Goal: Information Seeking & Learning: Check status

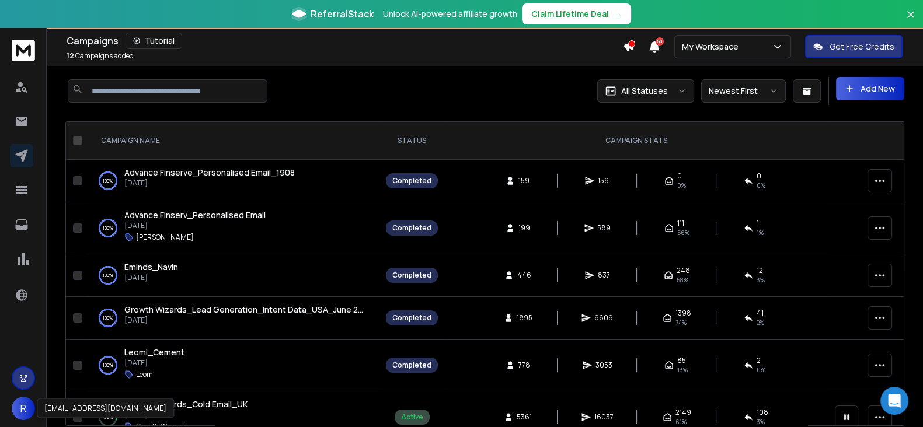
click at [17, 409] on span "R" at bounding box center [23, 408] width 23 height 23
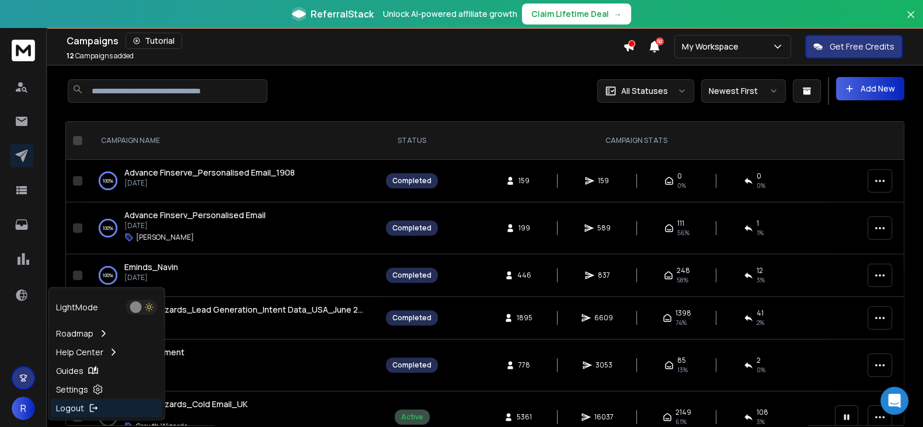
click at [86, 410] on div "Logout" at bounding box center [106, 408] width 111 height 19
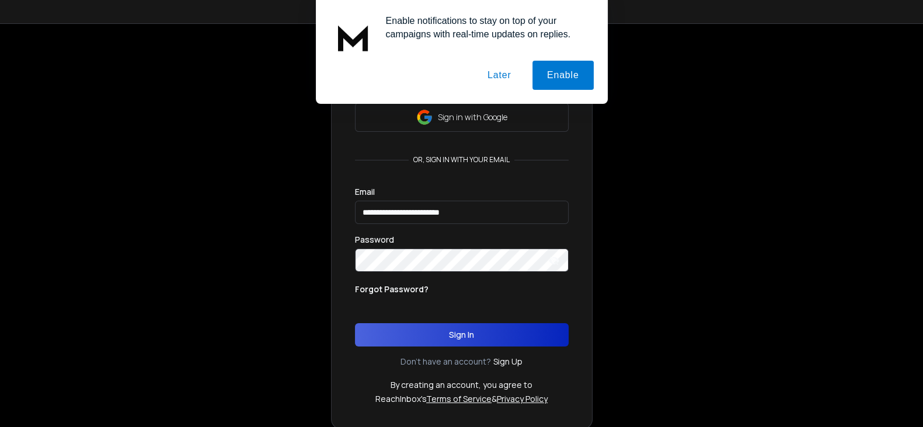
click at [399, 217] on input "**********" at bounding box center [462, 212] width 214 height 23
type input "**********"
click at [416, 330] on button "Sign In" at bounding box center [462, 334] width 214 height 23
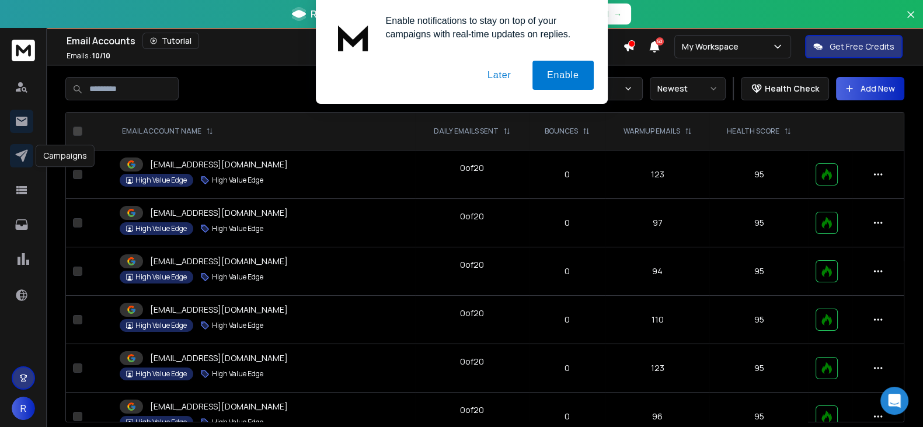
click at [30, 157] on link at bounding box center [21, 155] width 23 height 23
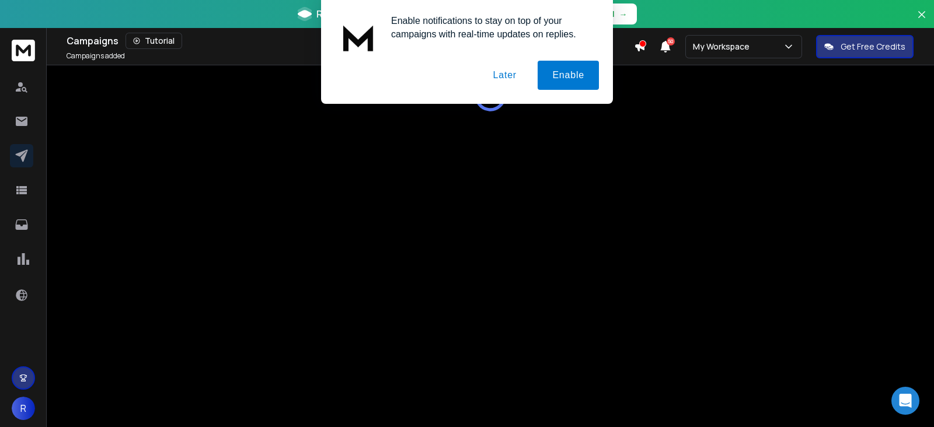
click at [507, 75] on button "Later" at bounding box center [504, 75] width 53 height 29
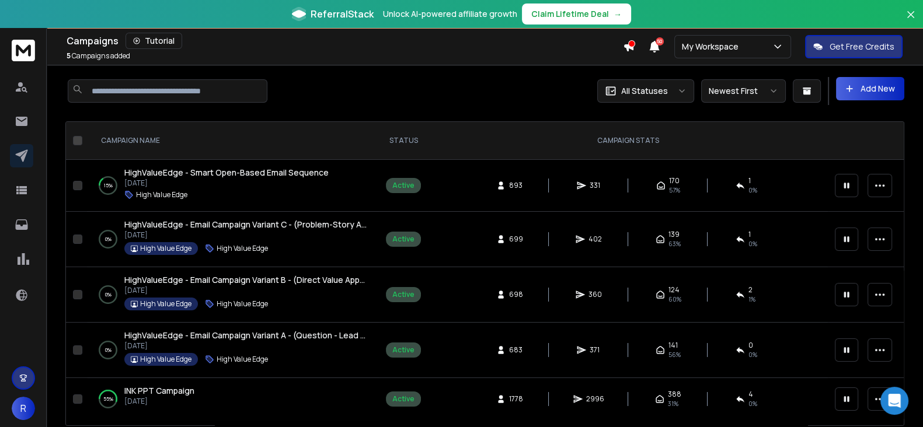
drag, startPoint x: 249, startPoint y: 217, endPoint x: 219, endPoint y: 225, distance: 30.7
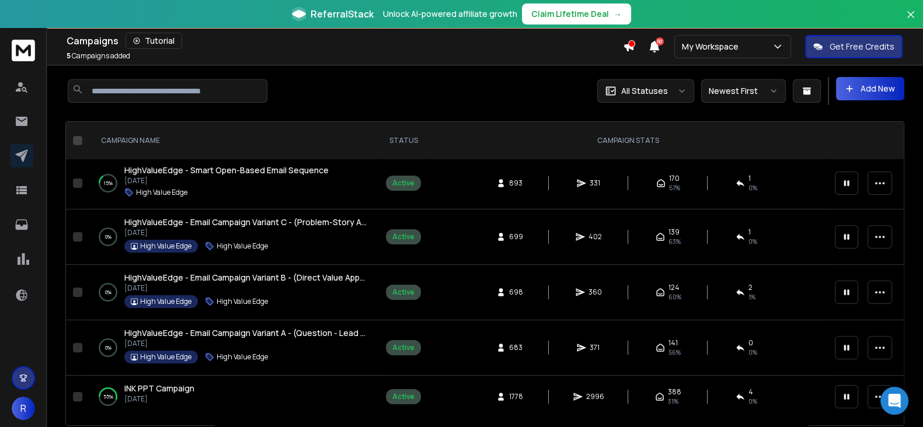
scroll to position [3, 0]
drag, startPoint x: 195, startPoint y: 386, endPoint x: 137, endPoint y: 388, distance: 57.8
click at [29, 258] on icon at bounding box center [24, 259] width 18 height 18
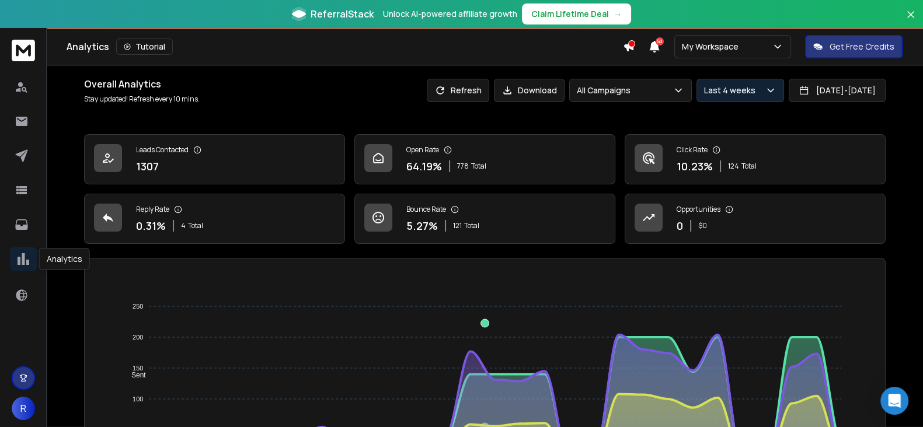
click at [735, 83] on button "Last 4 weeks" at bounding box center [740, 90] width 88 height 23
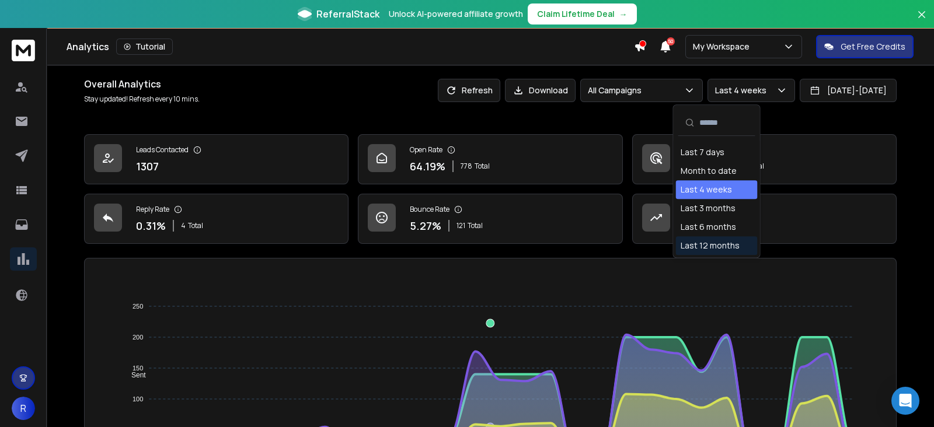
click at [732, 247] on div "Last 12 months" at bounding box center [710, 246] width 59 height 12
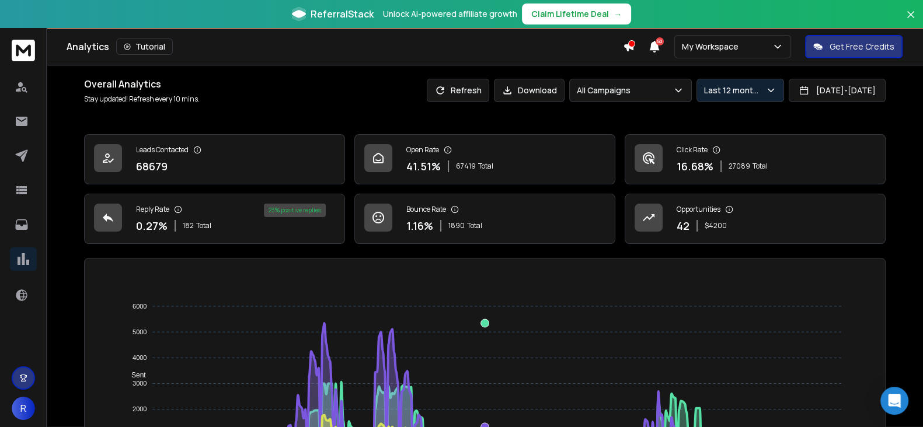
click at [748, 95] on button "Last 12 months" at bounding box center [740, 90] width 88 height 23
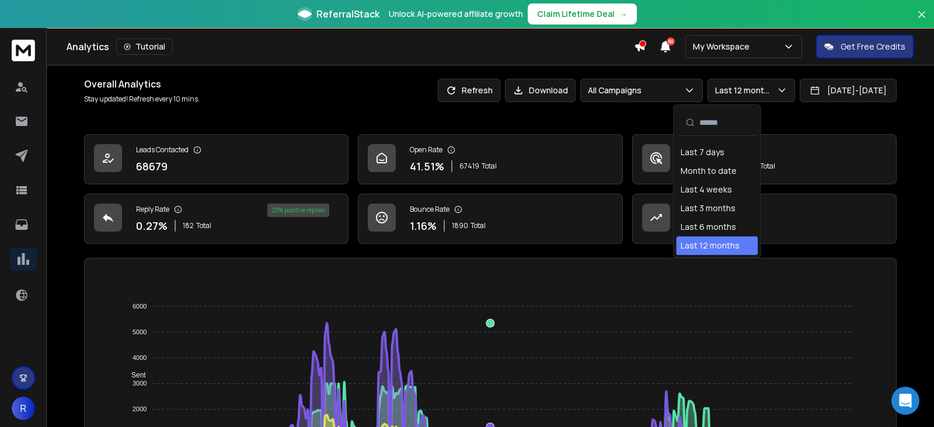
click at [731, 246] on div "Last 12 months" at bounding box center [710, 246] width 59 height 12
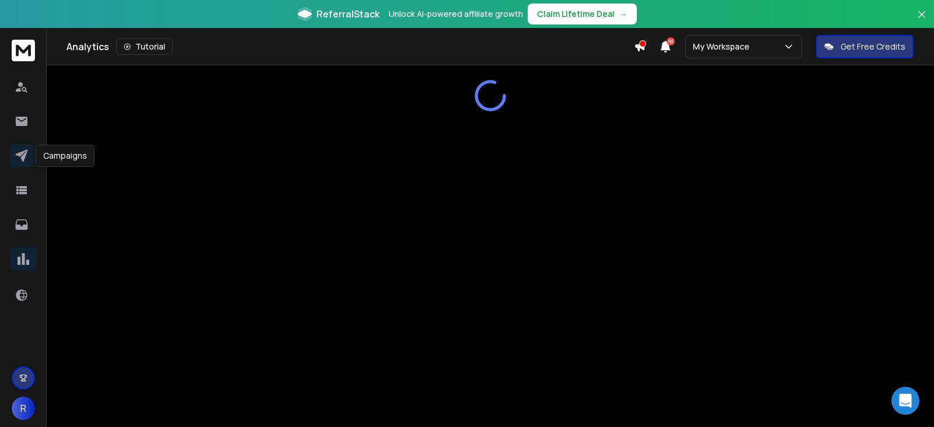
click at [20, 151] on icon at bounding box center [22, 156] width 14 height 14
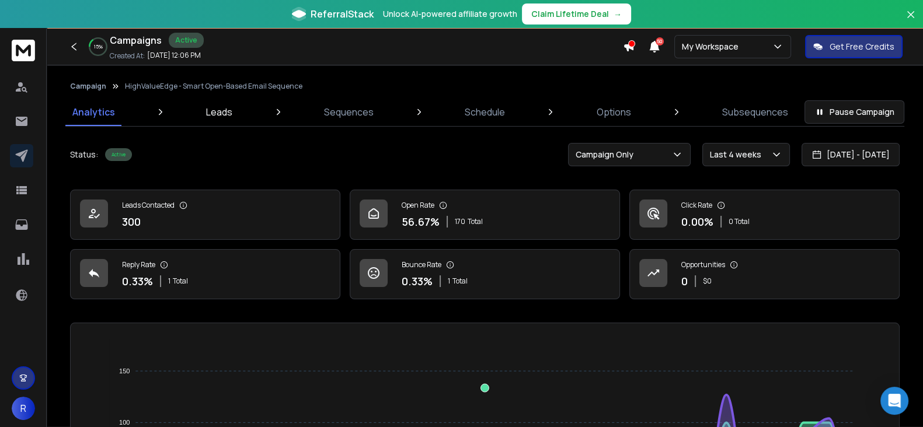
click at [223, 123] on link "Leads" at bounding box center [219, 112] width 40 height 28
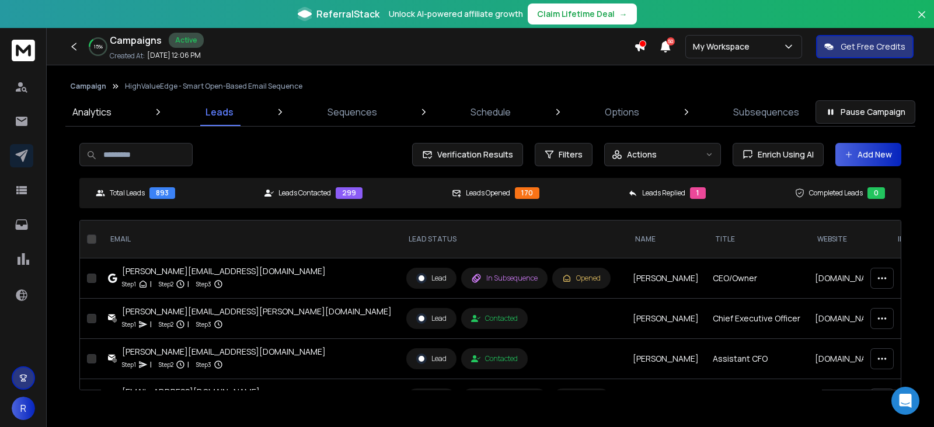
click at [87, 107] on p "Analytics" at bounding box center [91, 112] width 39 height 14
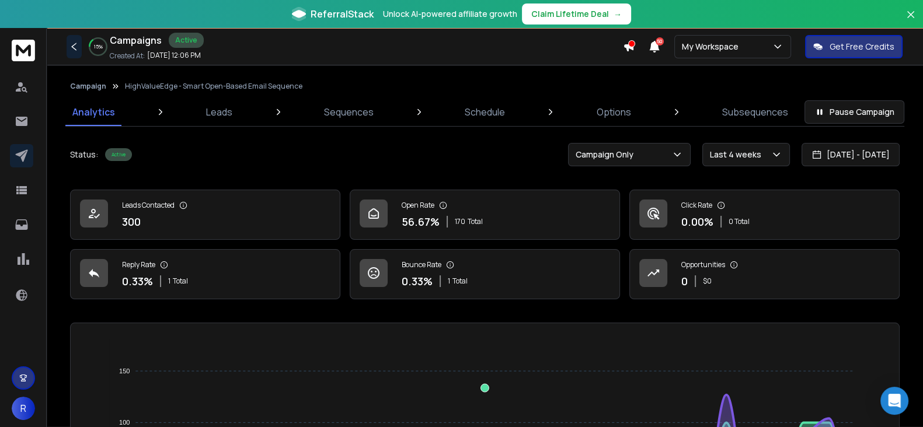
click at [78, 48] on icon at bounding box center [74, 46] width 11 height 11
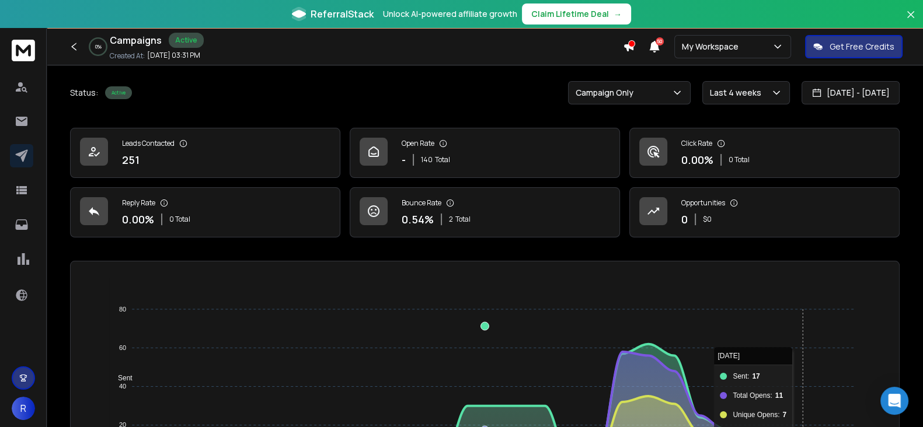
scroll to position [145, 0]
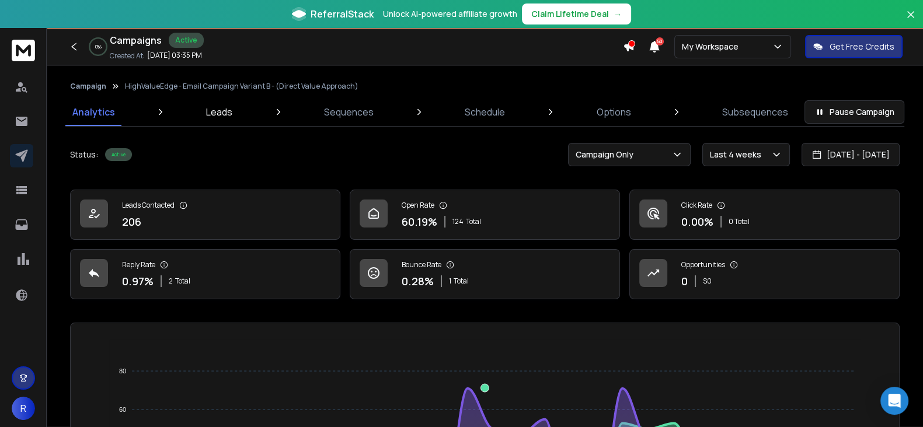
click at [218, 114] on p "Leads" at bounding box center [219, 112] width 26 height 14
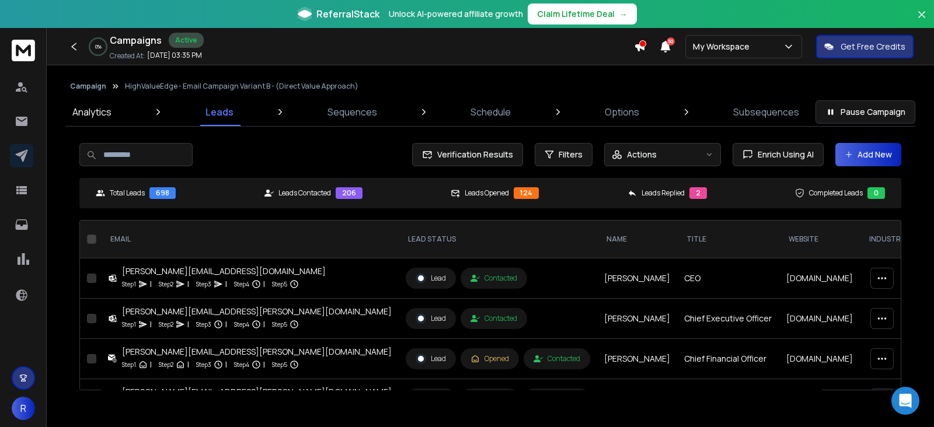
click at [99, 121] on link "Analytics" at bounding box center [91, 112] width 53 height 28
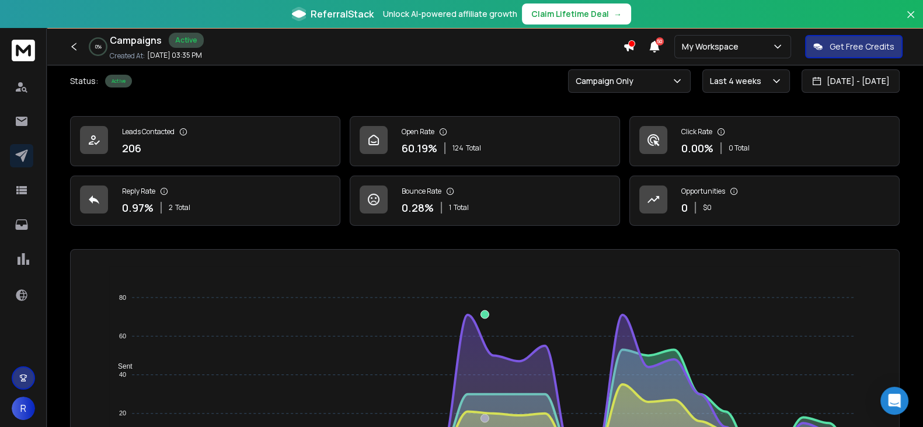
scroll to position [145, 0]
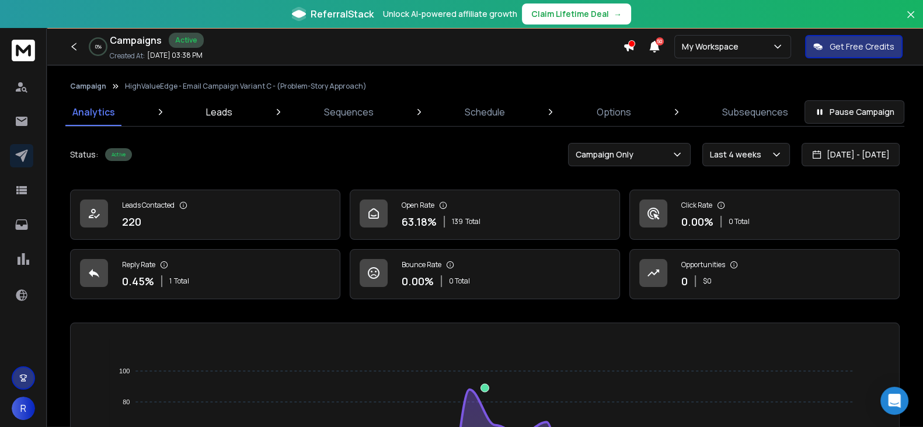
click at [219, 113] on p "Leads" at bounding box center [219, 112] width 26 height 14
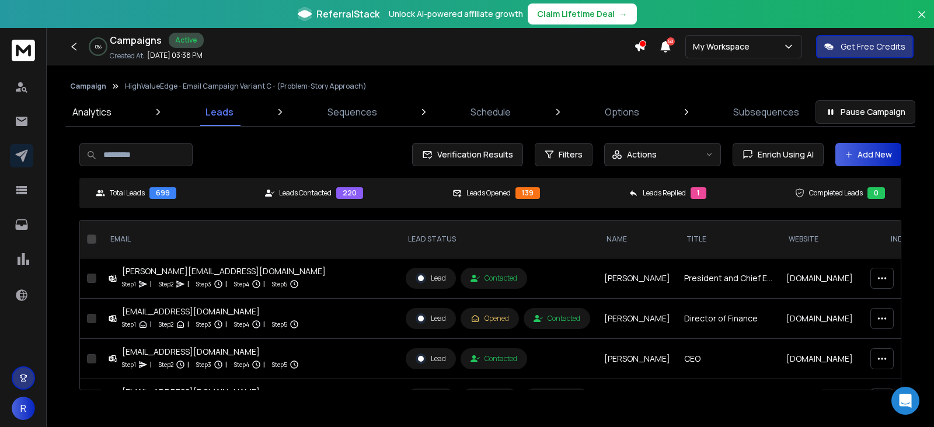
click at [109, 106] on p "Analytics" at bounding box center [91, 112] width 39 height 14
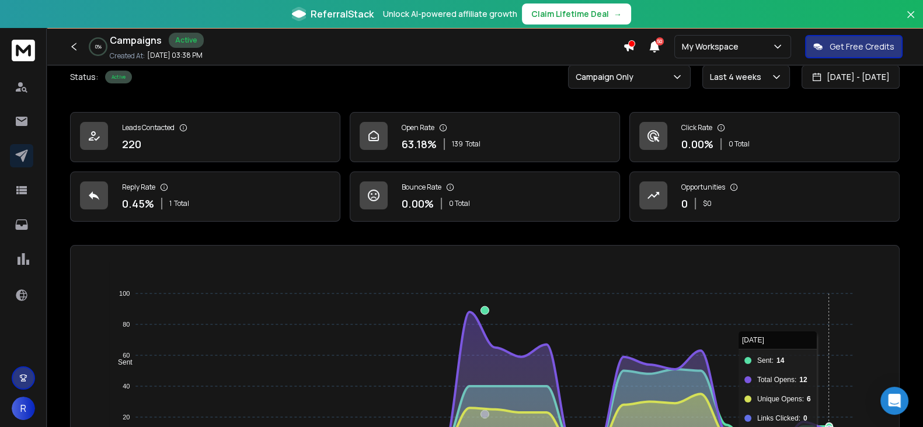
scroll to position [72, 0]
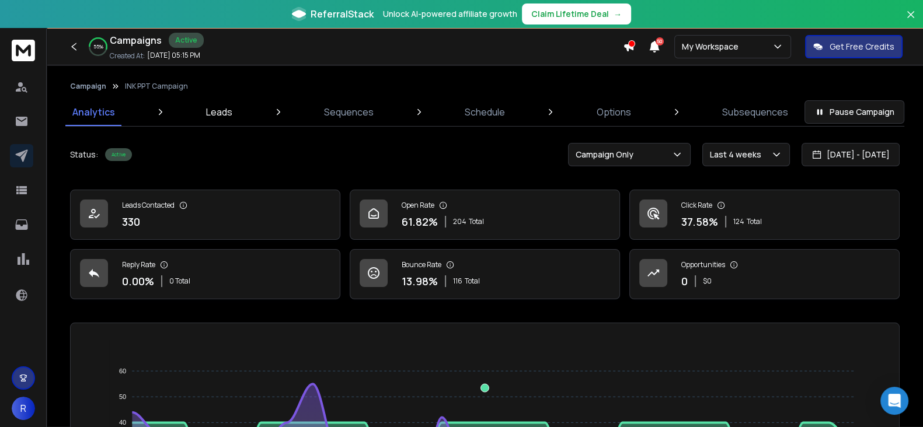
click at [229, 106] on p "Leads" at bounding box center [219, 112] width 26 height 14
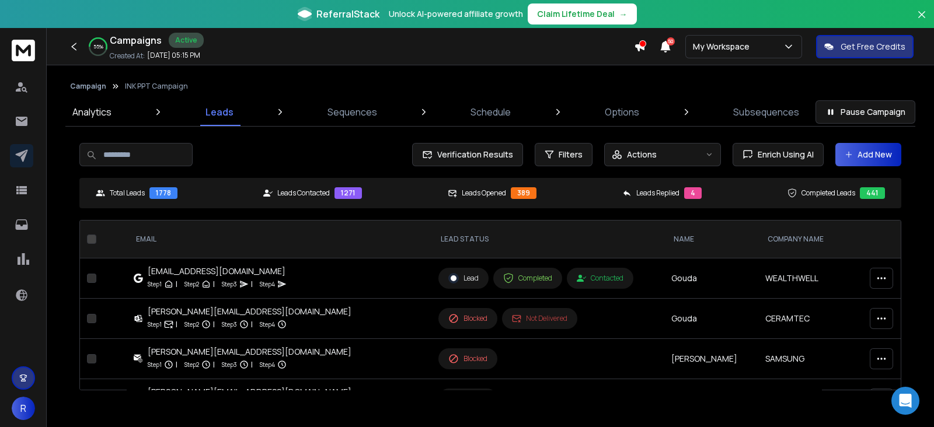
click at [100, 120] on link "Analytics" at bounding box center [91, 112] width 53 height 28
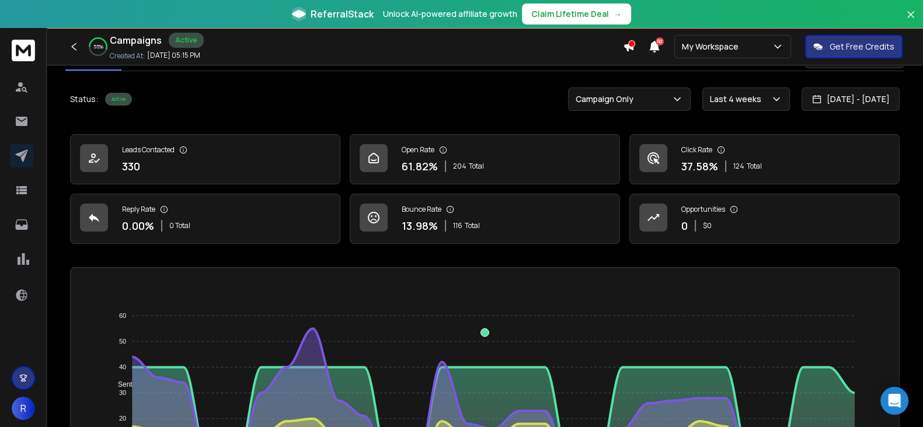
scroll to position [145, 0]
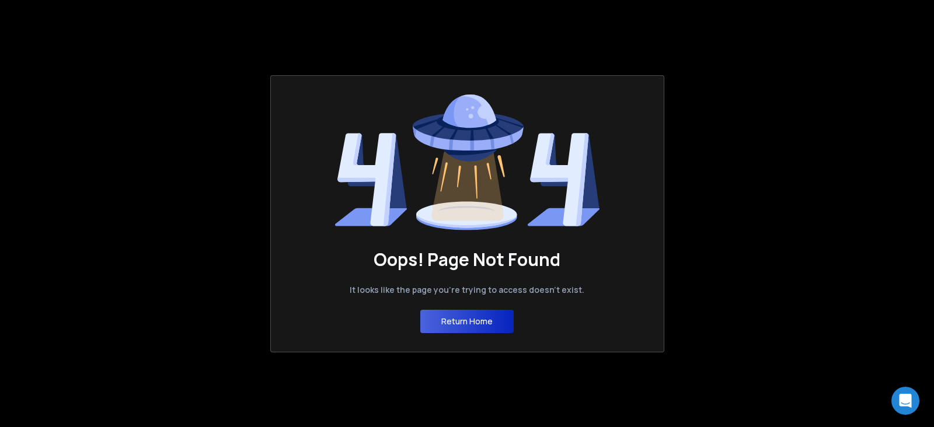
click at [466, 313] on button "Return Home" at bounding box center [466, 321] width 93 height 23
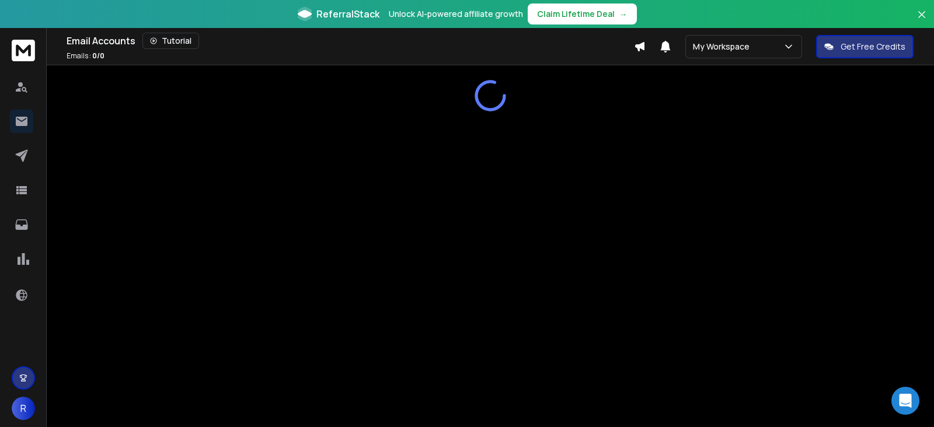
click at [468, 316] on div "ReferralStack Unlock AI-powered affiliate growth Lifetime Deals available! Clai…" at bounding box center [467, 213] width 934 height 427
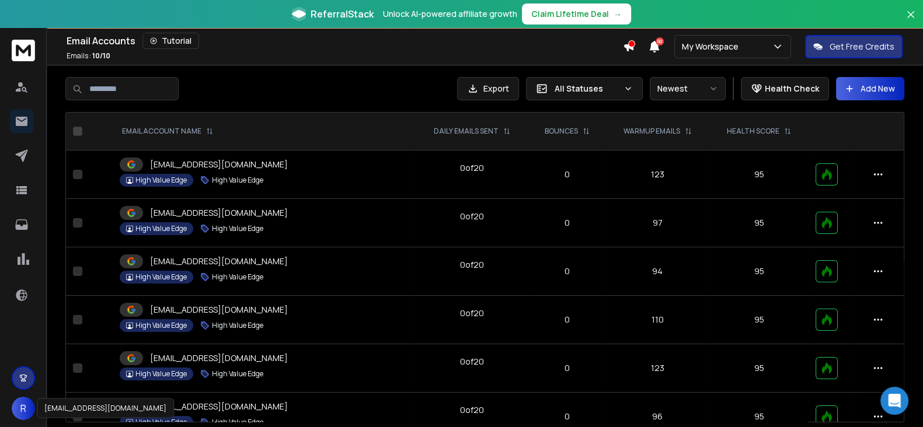
click at [20, 400] on span "R" at bounding box center [23, 408] width 23 height 23
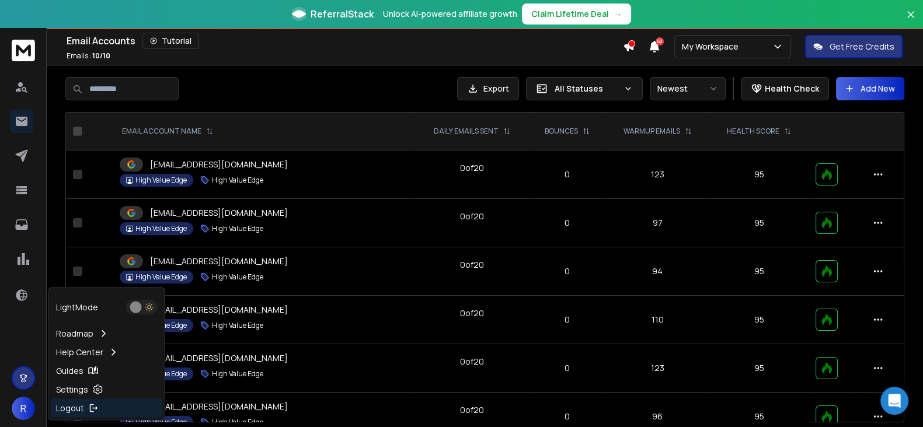
click at [90, 409] on icon at bounding box center [94, 409] width 8 height 8
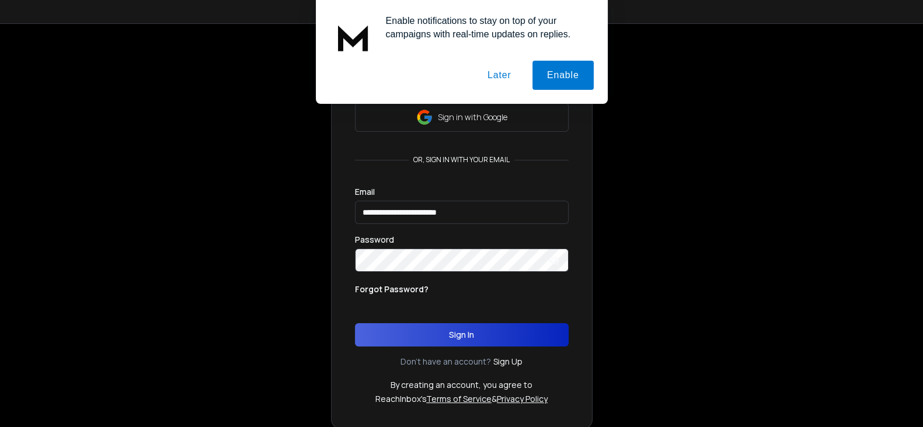
click at [395, 215] on input "**********" at bounding box center [462, 212] width 214 height 23
type input "**********"
click at [453, 338] on button "Sign In" at bounding box center [462, 334] width 214 height 23
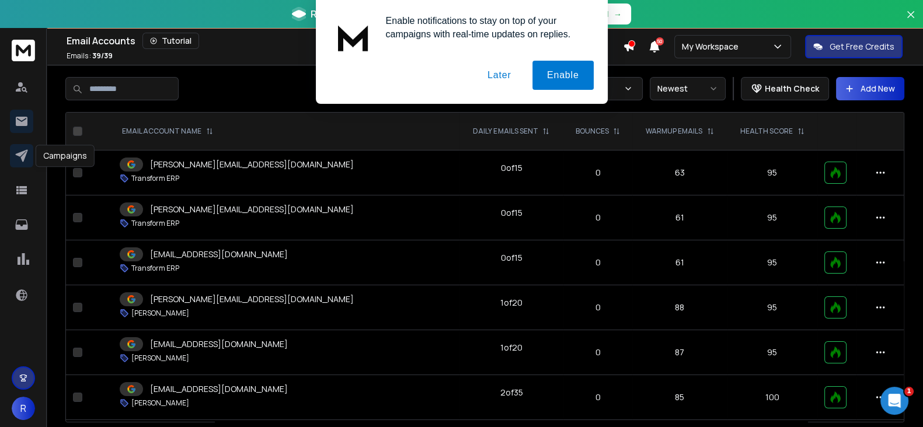
click at [19, 152] on icon at bounding box center [22, 156] width 14 height 14
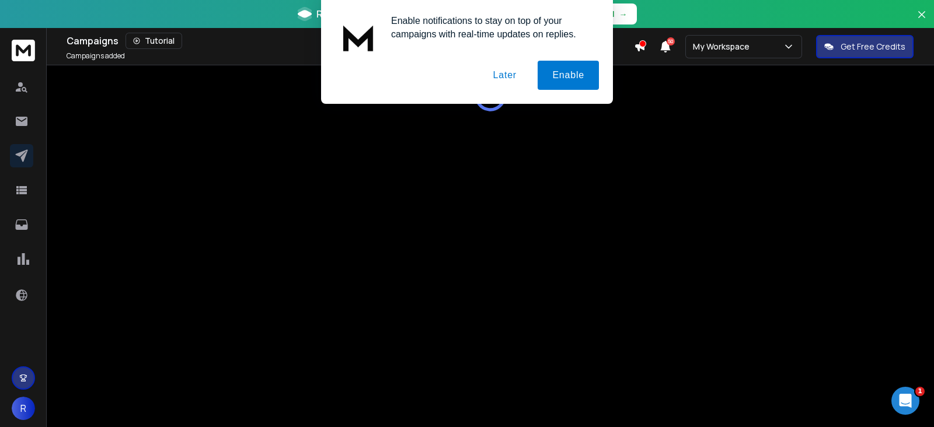
click at [499, 68] on button "Later" at bounding box center [504, 75] width 53 height 29
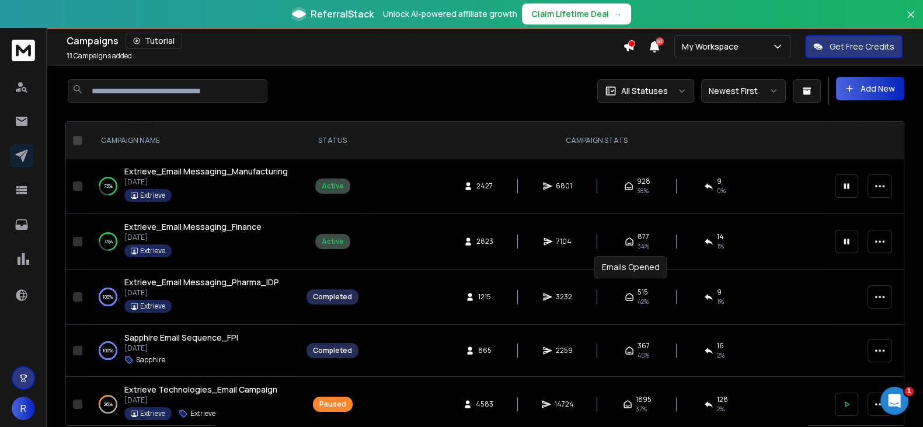
scroll to position [327, 0]
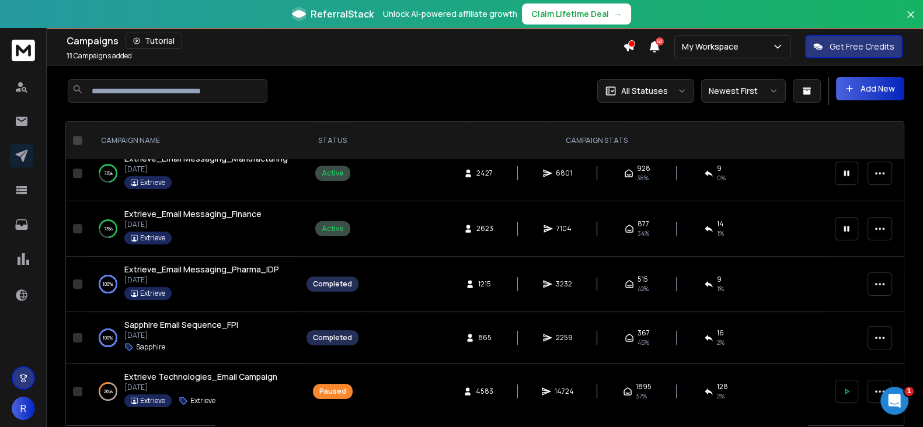
drag, startPoint x: 219, startPoint y: 378, endPoint x: 200, endPoint y: 381, distance: 19.5
drag, startPoint x: 200, startPoint y: 381, endPoint x: 169, endPoint y: 371, distance: 32.1
drag, startPoint x: 169, startPoint y: 371, endPoint x: 243, endPoint y: 392, distance: 76.5
click at [243, 395] on div "Extrieve Extrieve" at bounding box center [200, 401] width 153 height 13
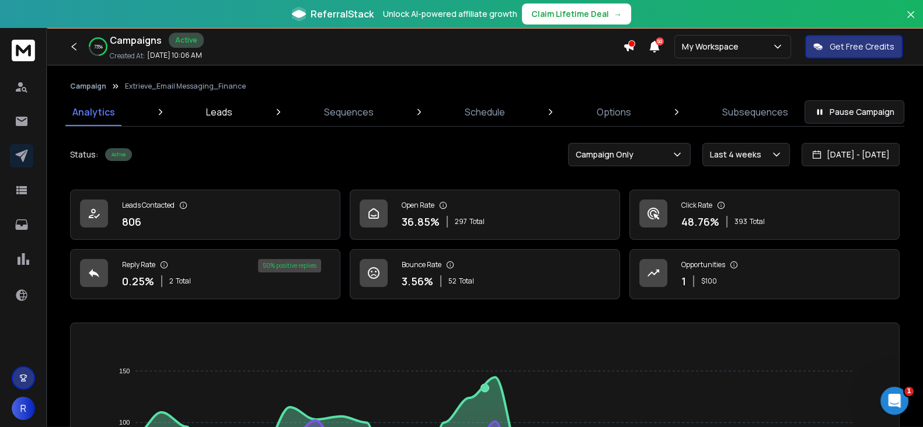
click at [219, 112] on p "Leads" at bounding box center [219, 112] width 26 height 14
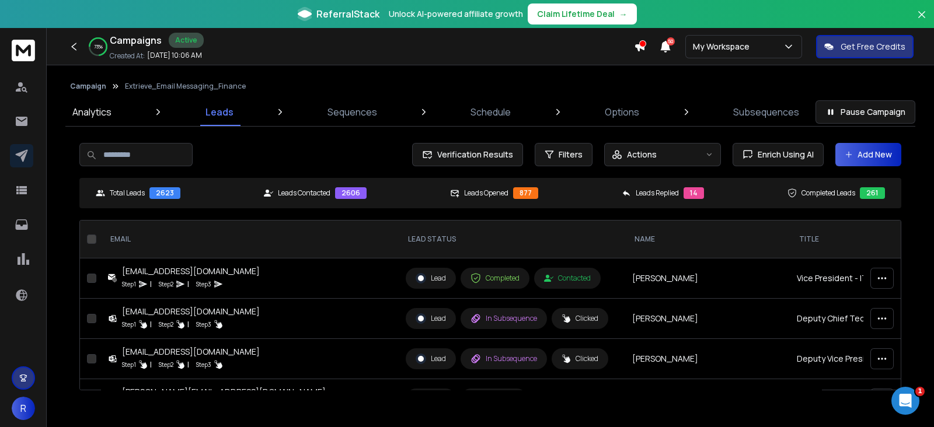
click at [109, 124] on link "Analytics" at bounding box center [91, 112] width 53 height 28
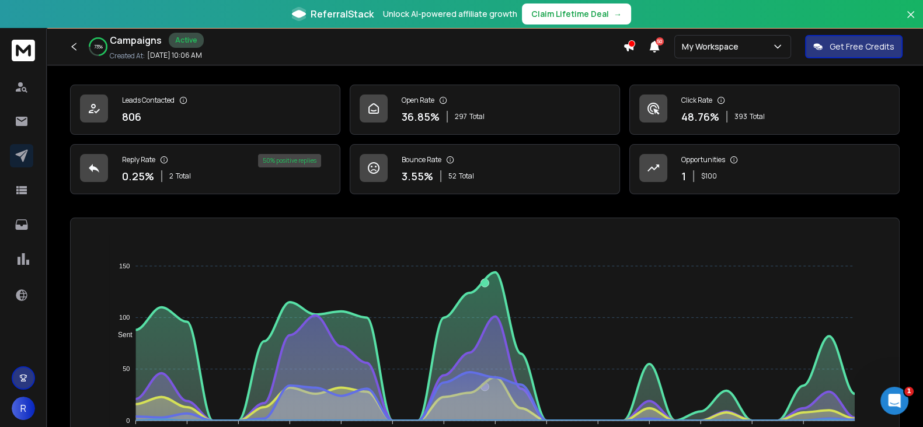
scroll to position [219, 0]
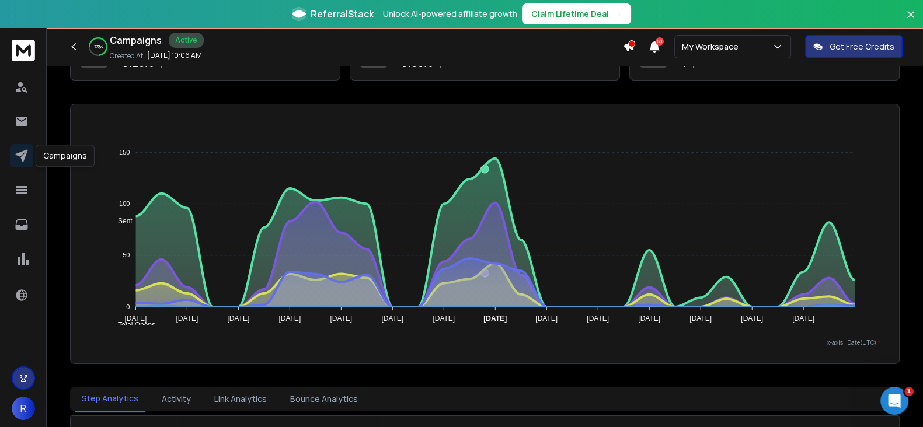
click at [20, 161] on icon at bounding box center [22, 156] width 14 height 14
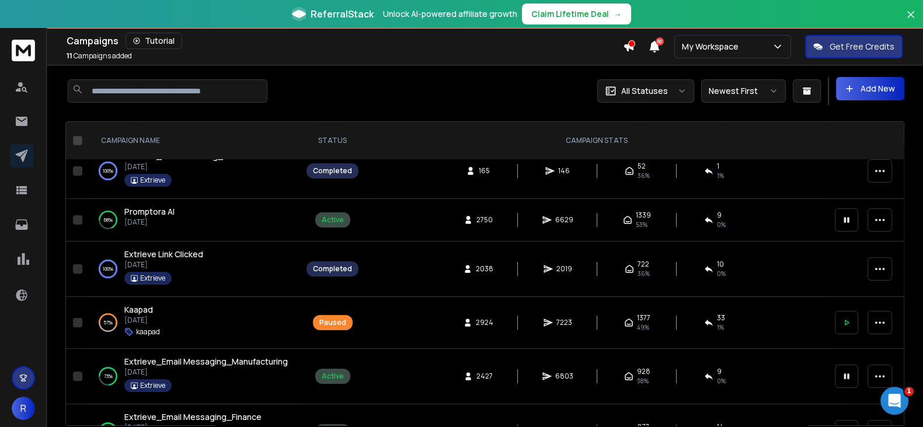
scroll to position [145, 0]
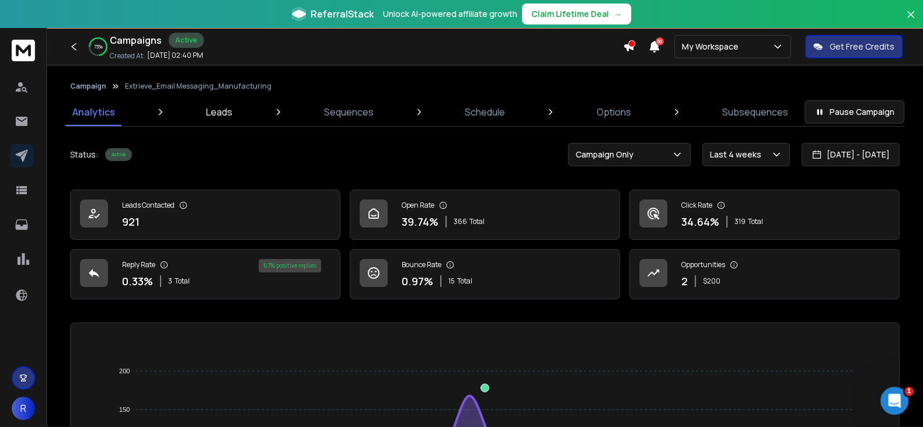
click at [218, 112] on p "Leads" at bounding box center [219, 112] width 26 height 14
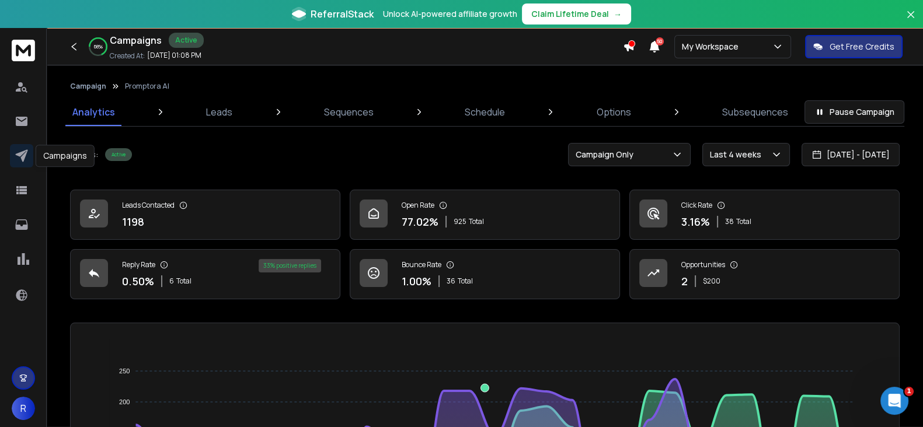
click at [27, 158] on icon at bounding box center [22, 156] width 14 height 14
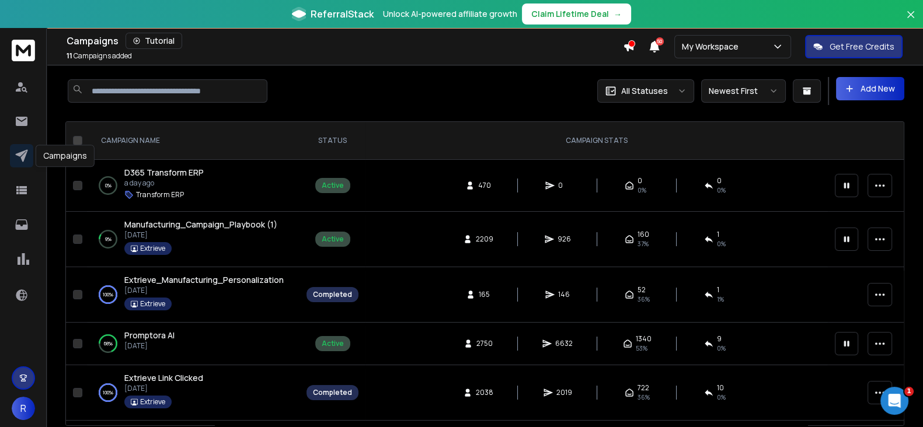
click at [16, 161] on icon at bounding box center [22, 156] width 14 height 14
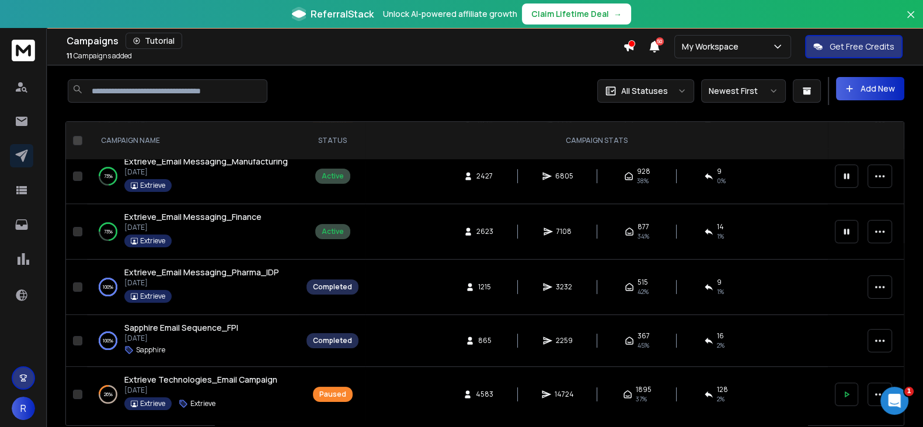
scroll to position [327, 0]
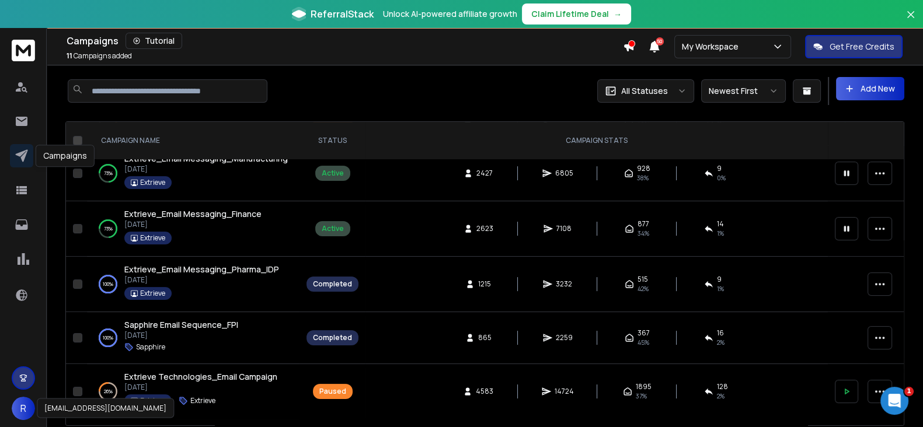
click at [20, 408] on span "R" at bounding box center [23, 408] width 23 height 23
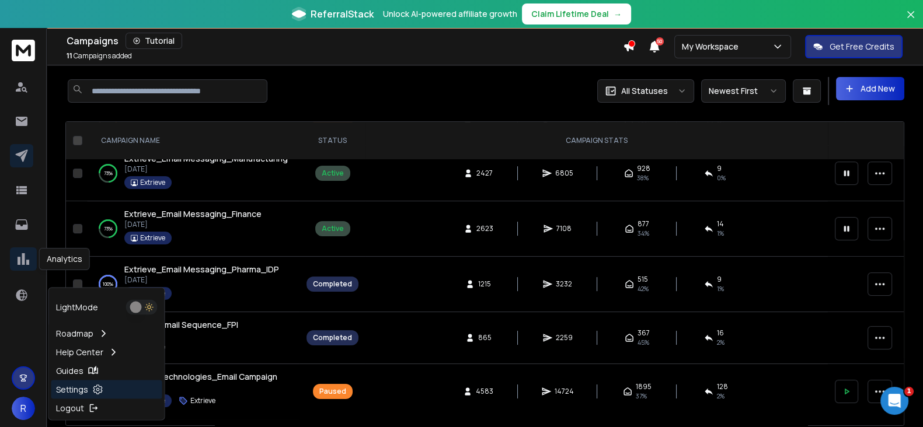
click at [26, 271] on link at bounding box center [23, 259] width 27 height 27
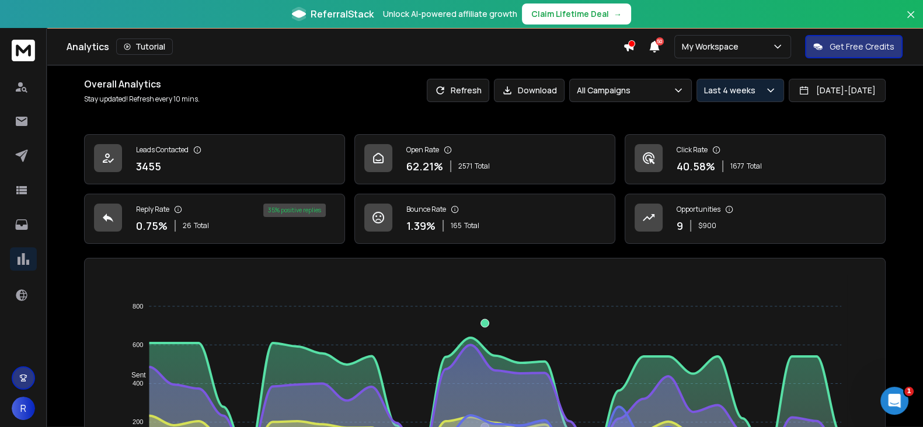
click at [704, 93] on p "Last 4 weeks" at bounding box center [732, 91] width 56 height 12
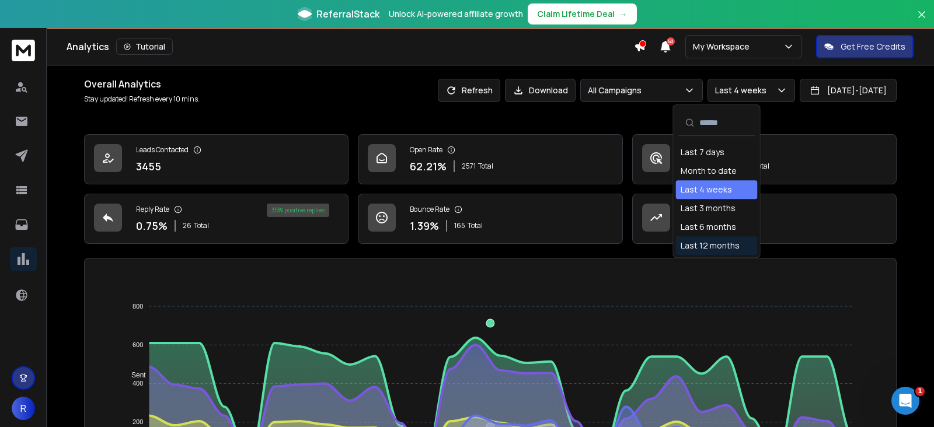
click at [699, 250] on div "Last 12 months" at bounding box center [710, 246] width 59 height 12
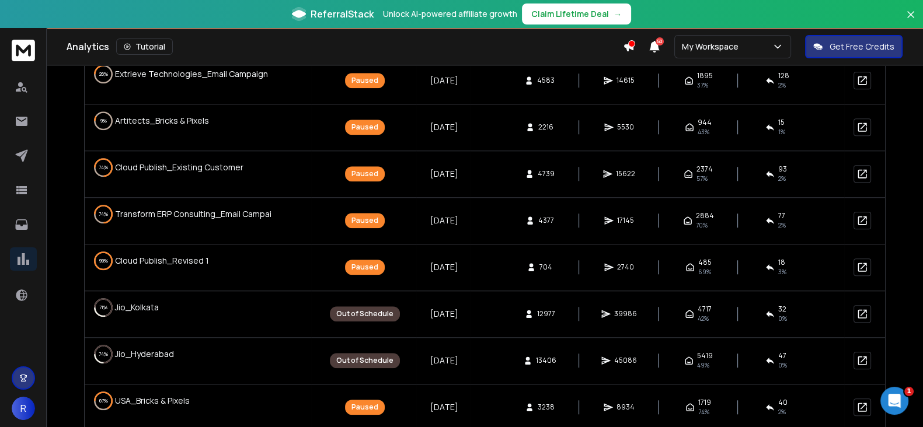
scroll to position [1421, 0]
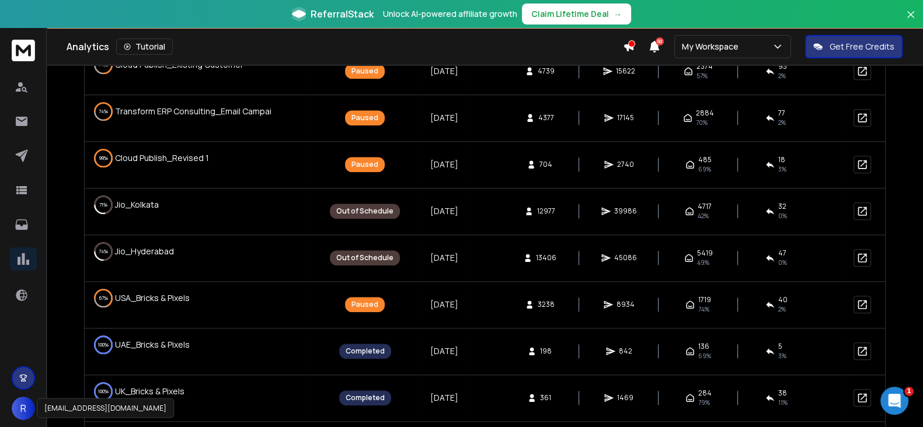
click at [14, 410] on span "R" at bounding box center [23, 408] width 23 height 23
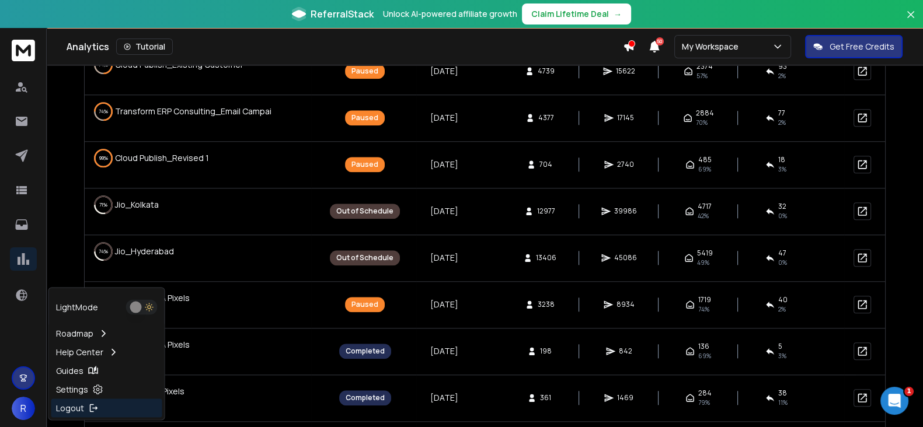
click at [84, 404] on div "Logout" at bounding box center [106, 408] width 111 height 19
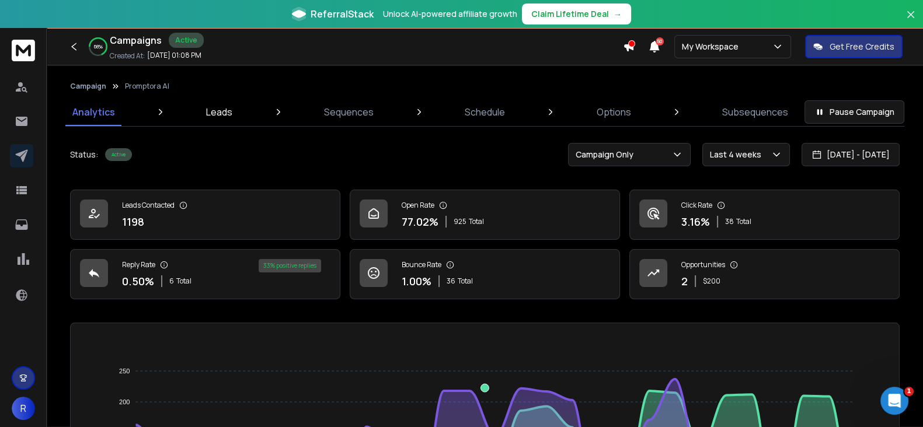
click at [208, 109] on p "Leads" at bounding box center [219, 112] width 26 height 14
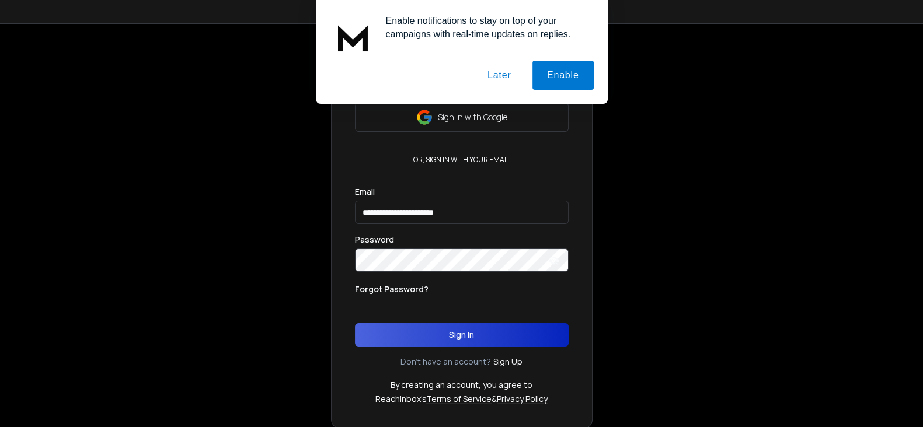
click at [445, 212] on input "**********" at bounding box center [462, 212] width 214 height 23
type input "**********"
click at [484, 327] on button "Sign In" at bounding box center [462, 334] width 214 height 23
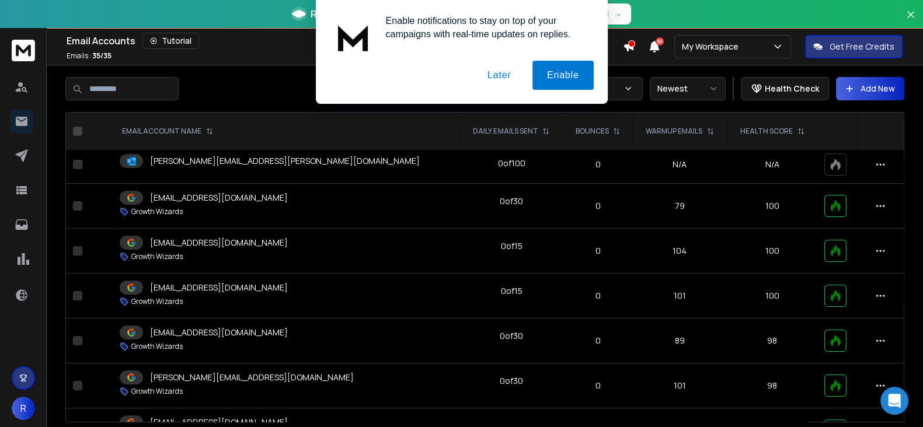
scroll to position [438, 0]
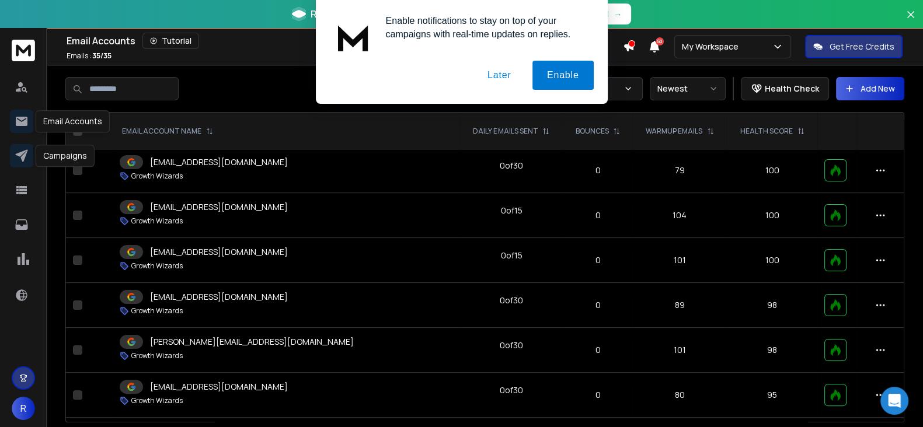
click at [23, 150] on icon at bounding box center [22, 156] width 14 height 14
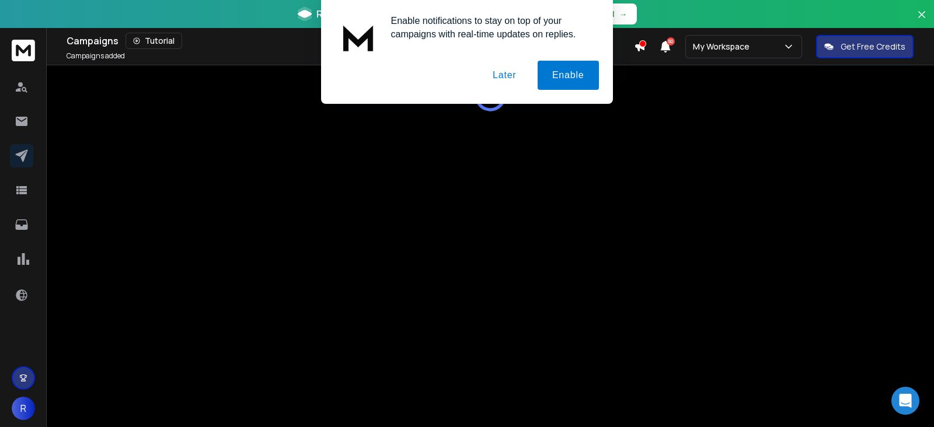
click at [508, 77] on button "Later" at bounding box center [504, 75] width 53 height 29
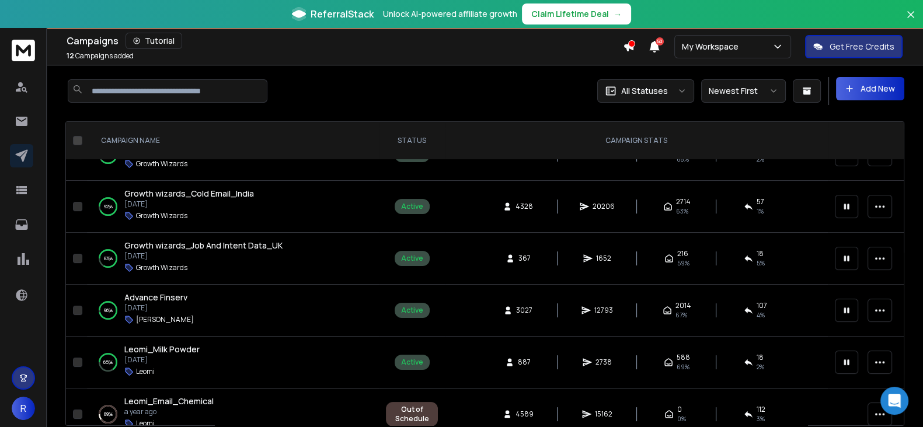
scroll to position [337, 0]
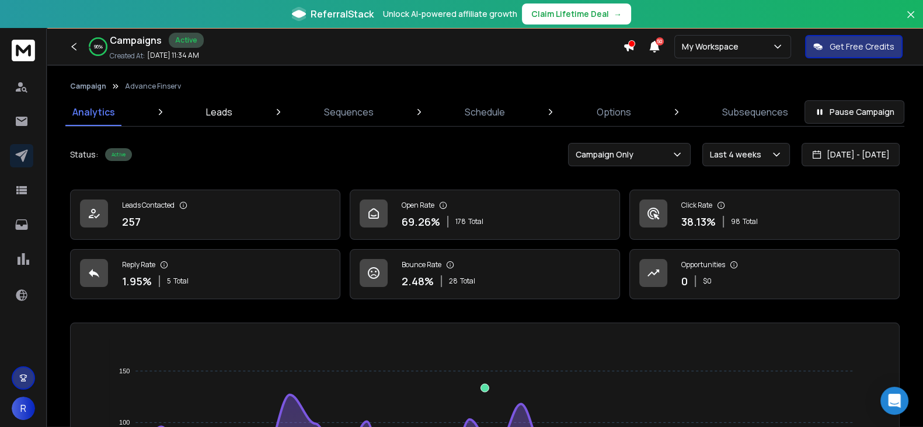
click at [224, 115] on p "Leads" at bounding box center [219, 112] width 26 height 14
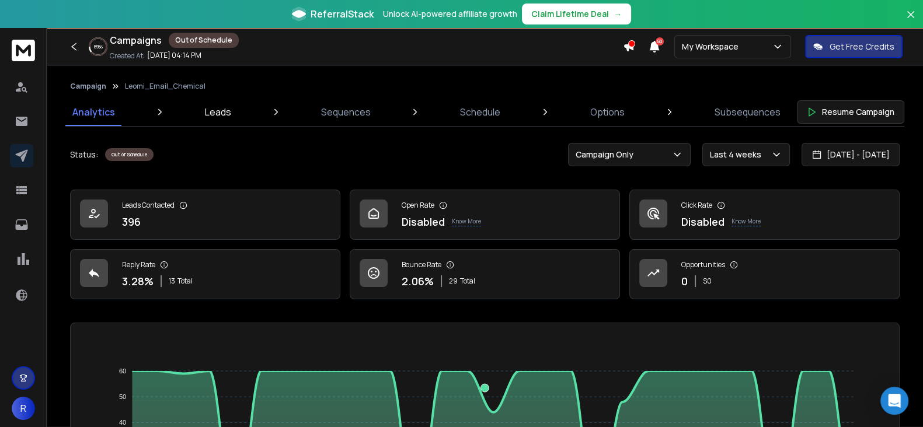
click at [234, 113] on link "Leads" at bounding box center [218, 112] width 40 height 28
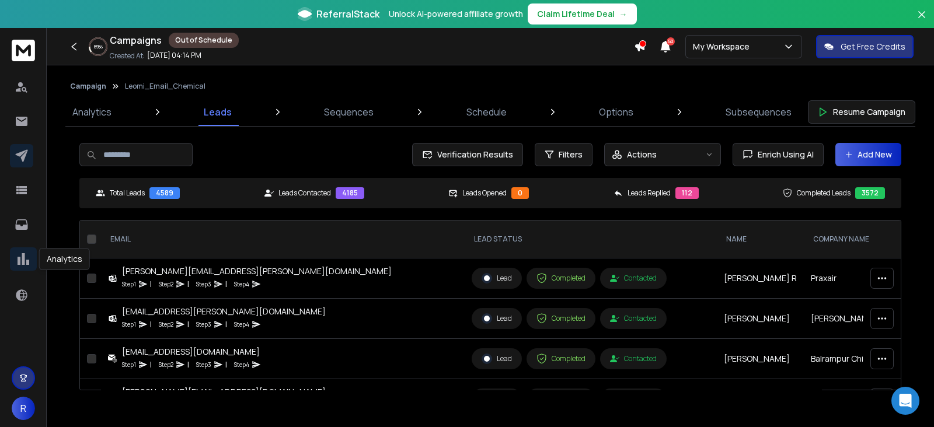
click at [22, 266] on icon at bounding box center [24, 259] width 18 height 18
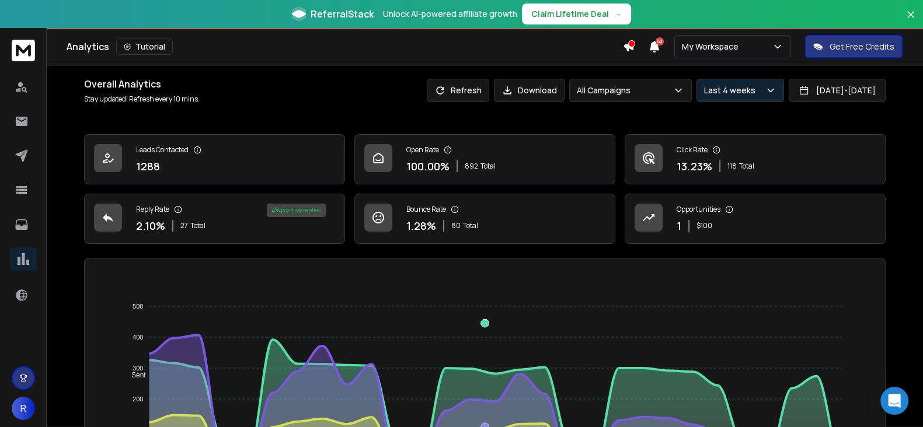
click at [721, 97] on button "Last 4 weeks" at bounding box center [740, 90] width 88 height 23
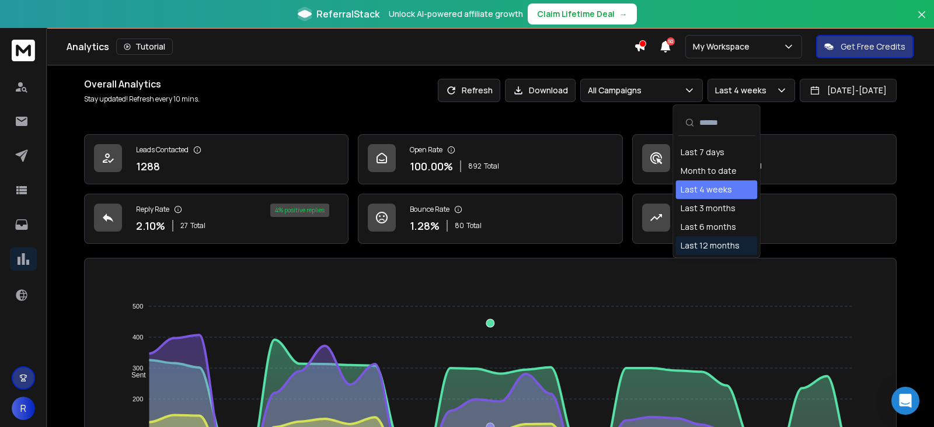
click at [721, 243] on div "Last 12 months" at bounding box center [710, 246] width 59 height 12
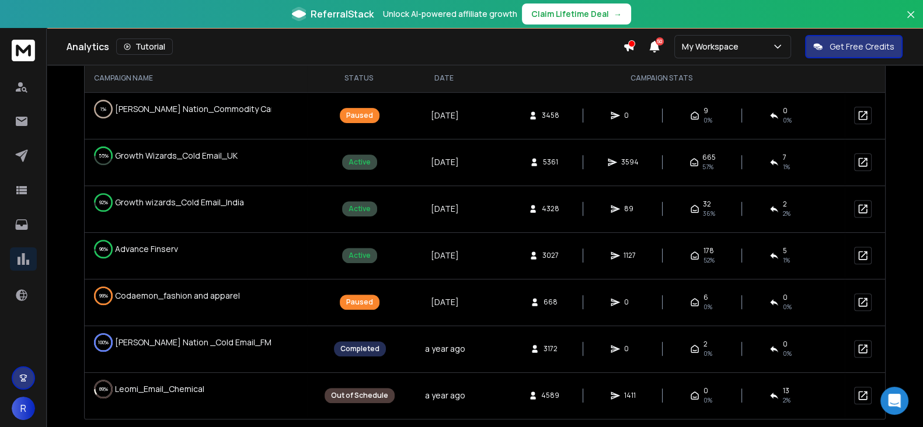
scroll to position [539, 0]
